Goal: Communication & Community: Answer question/provide support

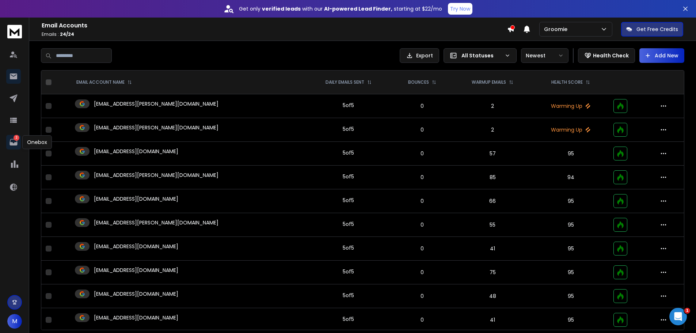
click at [17, 145] on icon at bounding box center [14, 142] width 8 height 7
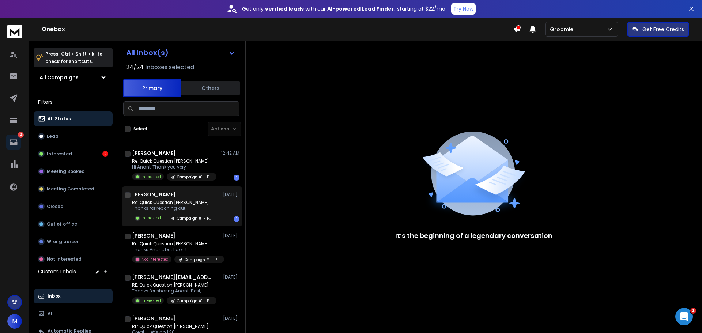
click at [159, 209] on p "Thanks for reaching out. I" at bounding box center [174, 208] width 84 height 6
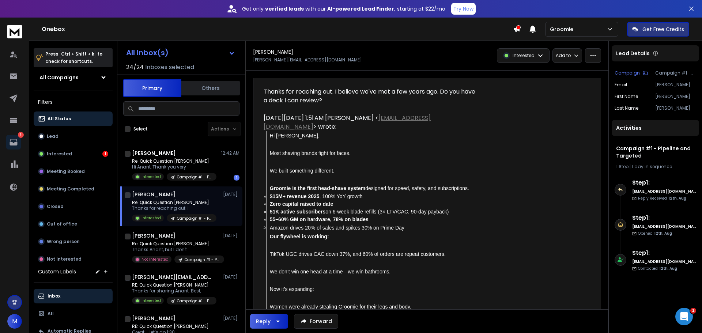
scroll to position [6, 0]
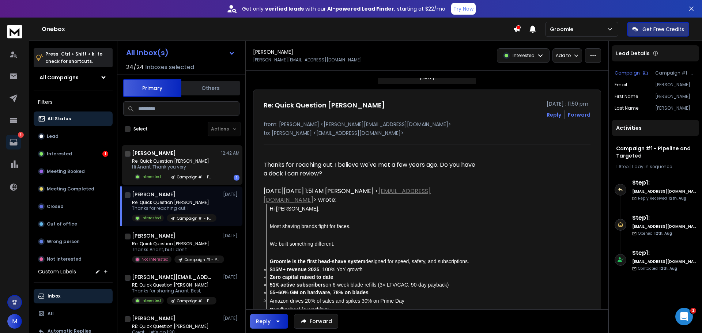
click at [175, 157] on div "Pedro Aldrete Ramirez 12:42 AM Re: Quick Question Pedro Hi Anant, Thank you ver…" at bounding box center [185, 164] width 107 height 31
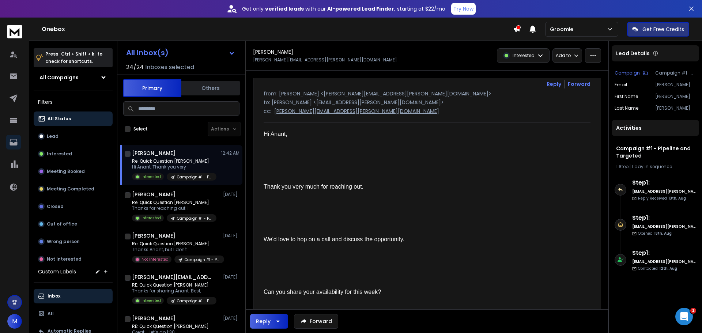
scroll to position [0, 0]
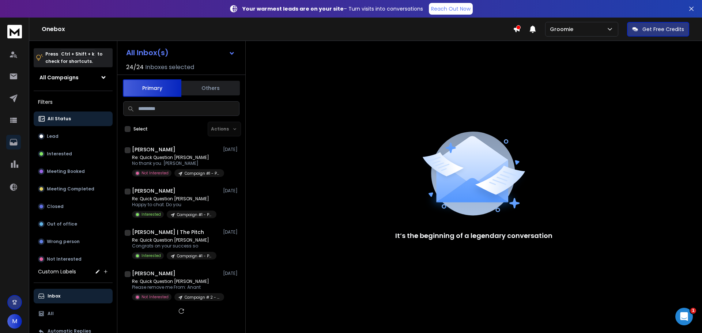
scroll to position [285, 0]
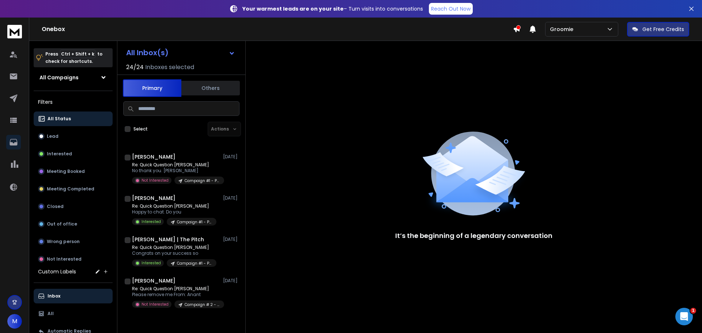
click at [687, 313] on div "Open Intercom Messenger" at bounding box center [684, 316] width 24 height 24
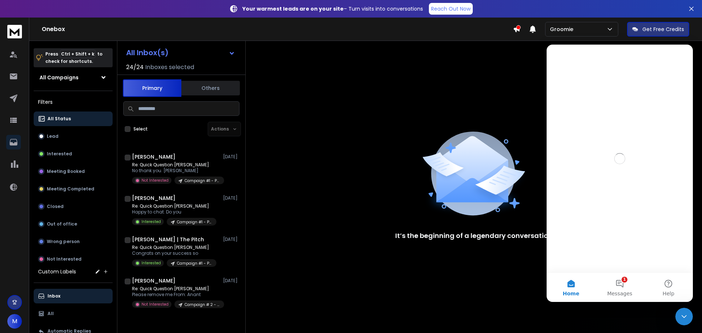
scroll to position [0, 0]
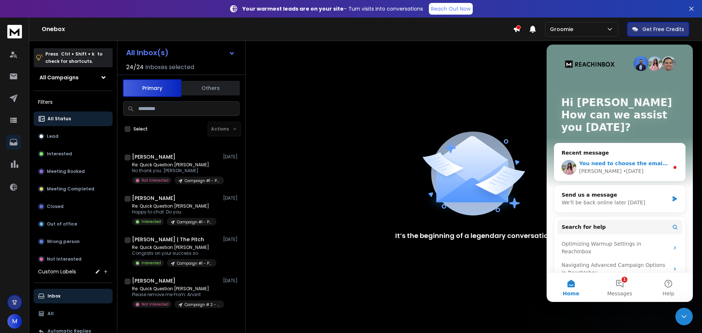
click at [623, 168] on div "• [DATE]" at bounding box center [633, 171] width 20 height 8
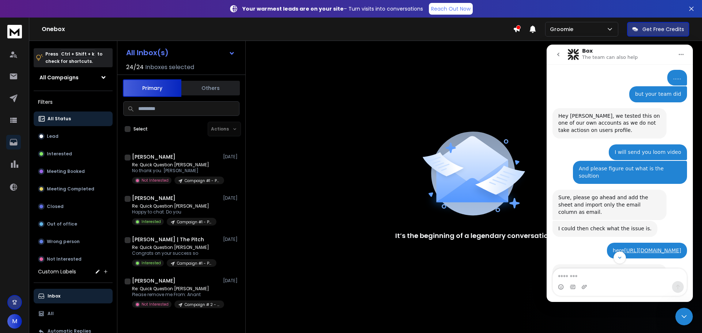
scroll to position [2197, 0]
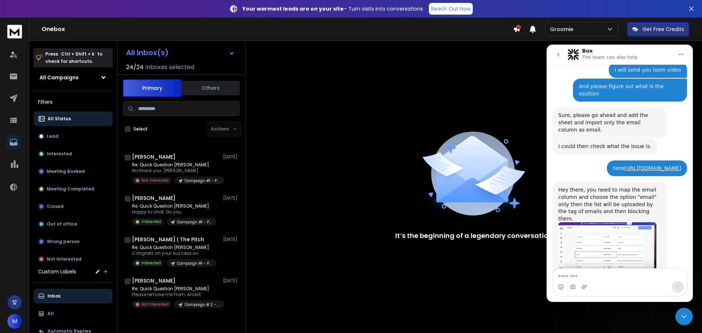
click at [413, 165] on div at bounding box center [474, 173] width 160 height 99
click at [684, 312] on icon "Close Intercom Messenger" at bounding box center [683, 316] width 9 height 9
